Goal: Navigation & Orientation: Find specific page/section

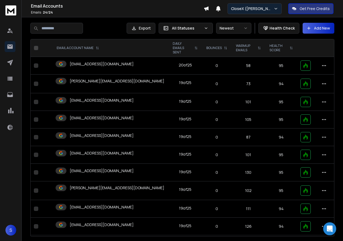
click at [253, 7] on p "CloseX ([PERSON_NAME])" at bounding box center [252, 8] width 43 height 5
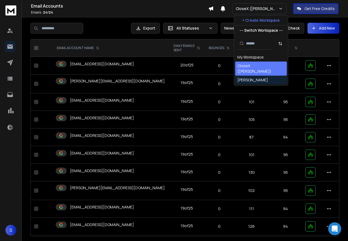
click at [244, 77] on div "Safiq" at bounding box center [252, 79] width 31 height 5
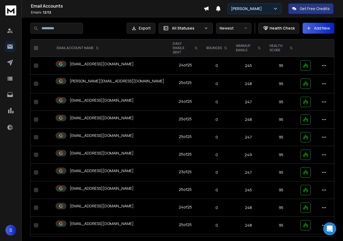
click at [259, 10] on div "Safiq" at bounding box center [254, 8] width 47 height 5
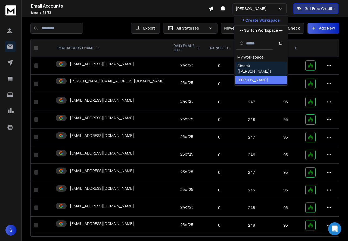
click at [250, 64] on div "CloseX ([PERSON_NAME])" at bounding box center [260, 68] width 47 height 11
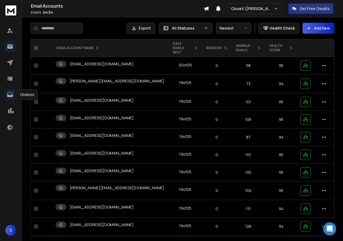
click at [12, 96] on icon at bounding box center [10, 94] width 6 height 5
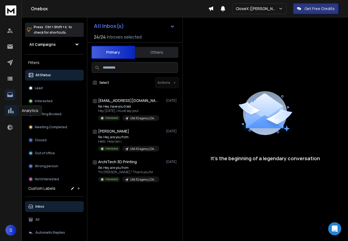
click at [12, 113] on icon at bounding box center [11, 111] width 8 height 8
